Goal: Go to known website: Access a specific website the user already knows

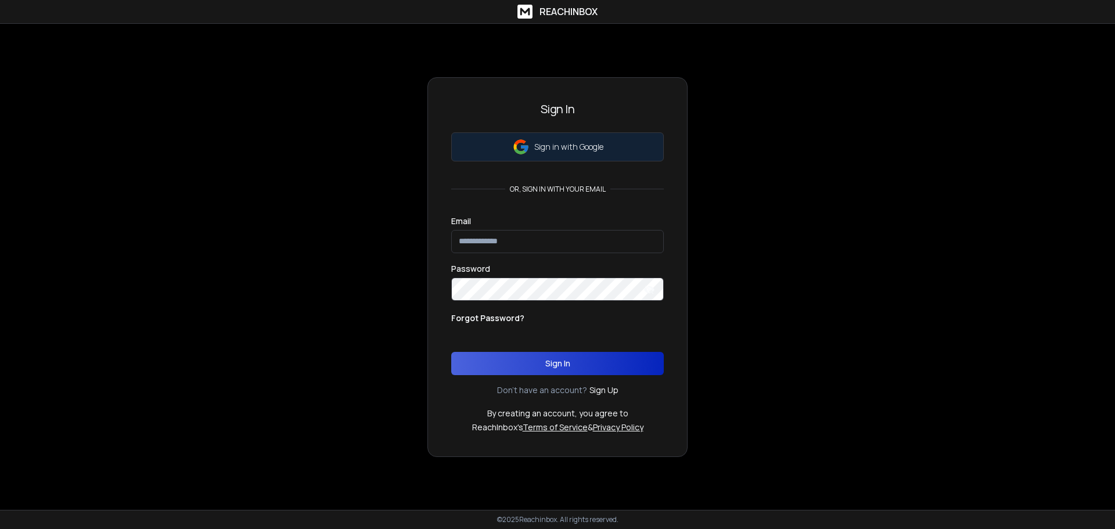
click at [551, 146] on p "Sign in with Google" at bounding box center [568, 147] width 69 height 12
click at [588, 136] on button "Sign in with Google" at bounding box center [557, 146] width 213 height 29
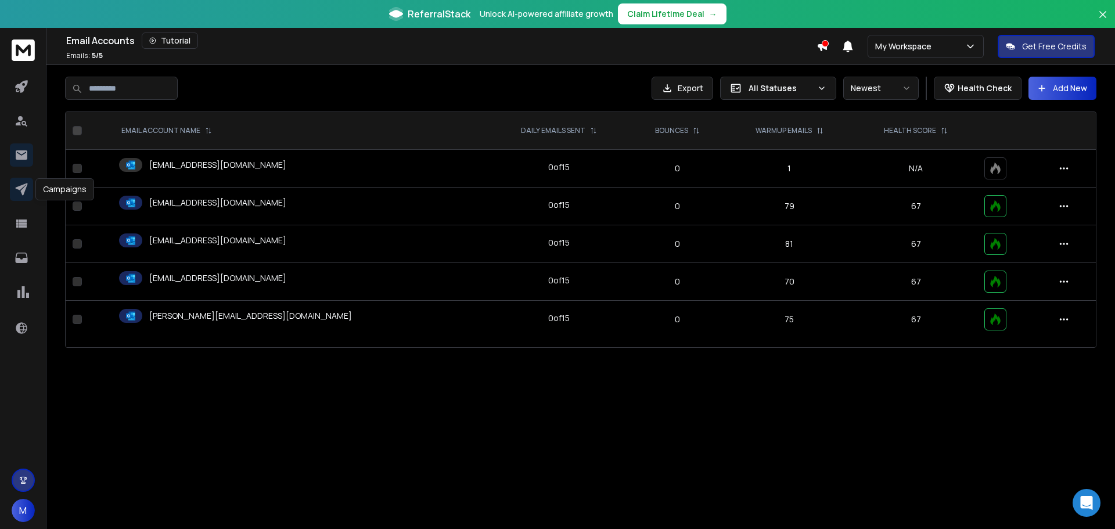
click at [23, 192] on icon at bounding box center [21, 190] width 12 height 12
